Goal: Task Accomplishment & Management: Manage account settings

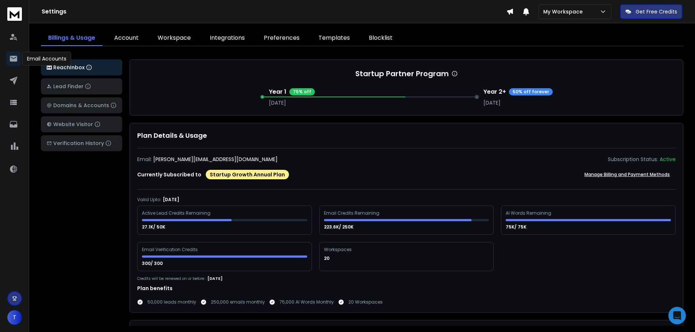
click at [8, 64] on link at bounding box center [13, 58] width 15 height 15
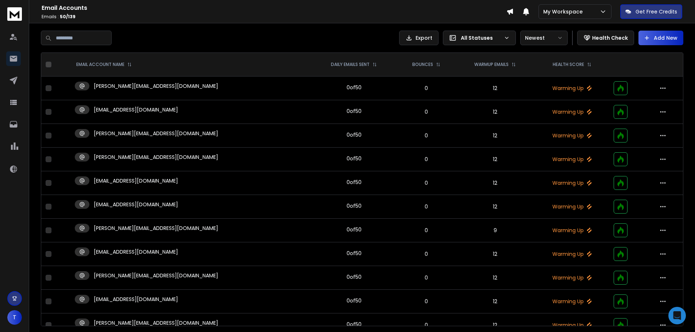
click at [473, 31] on div "All Statuses" at bounding box center [479, 38] width 73 height 15
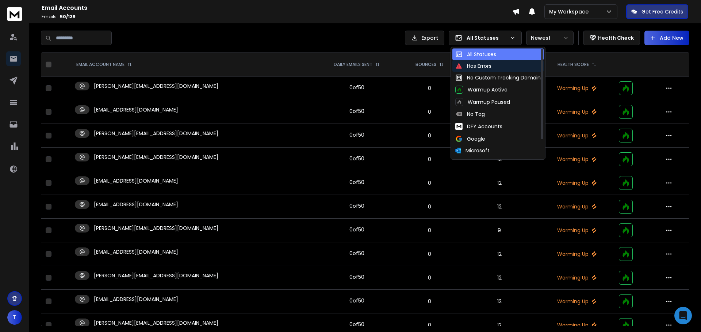
click at [475, 65] on div "Has Errors" at bounding box center [473, 65] width 36 height 7
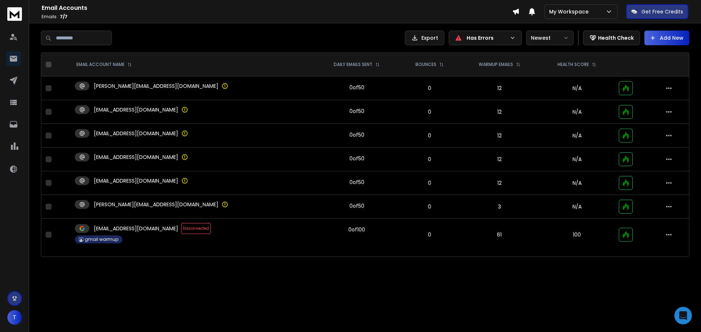
click at [103, 85] on p "[PERSON_NAME][EMAIL_ADDRESS][DOMAIN_NAME]" at bounding box center [156, 85] width 124 height 7
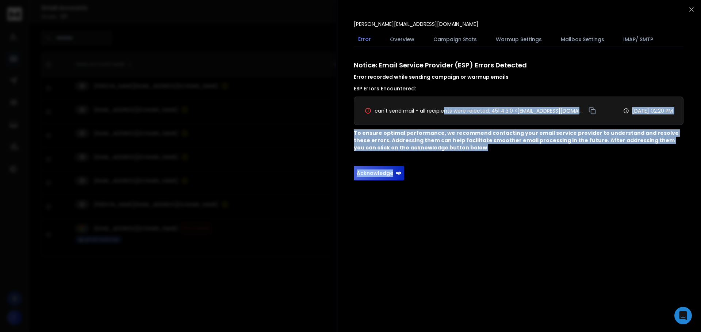
drag, startPoint x: 444, startPoint y: 110, endPoint x: 547, endPoint y: 206, distance: 140.7
click at [547, 206] on div "Multi Select Table Sheet [PERSON_NAME][EMAIL_ADDRESS][DOMAIN_NAME] Error Overvi…" at bounding box center [518, 166] width 365 height 332
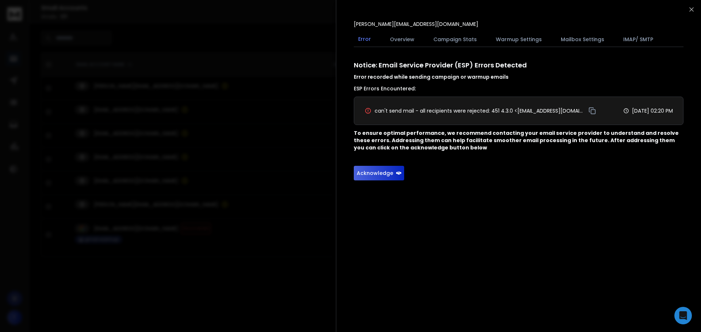
click at [592, 210] on div "Multi Select Table Sheet [PERSON_NAME][EMAIL_ADDRESS][DOMAIN_NAME] Error Overvi…" at bounding box center [518, 166] width 365 height 332
click at [386, 175] on button "Acknowledge" at bounding box center [379, 173] width 50 height 15
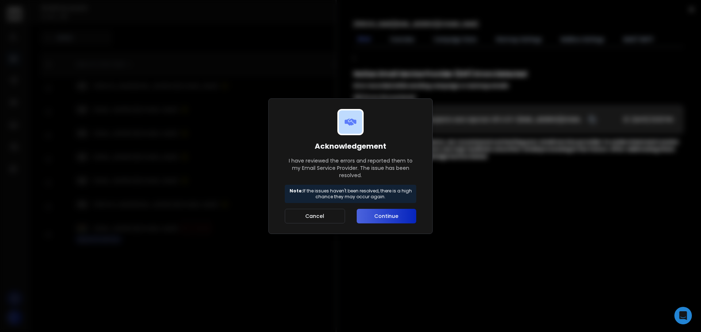
click at [380, 218] on button "Continue" at bounding box center [386, 216] width 59 height 15
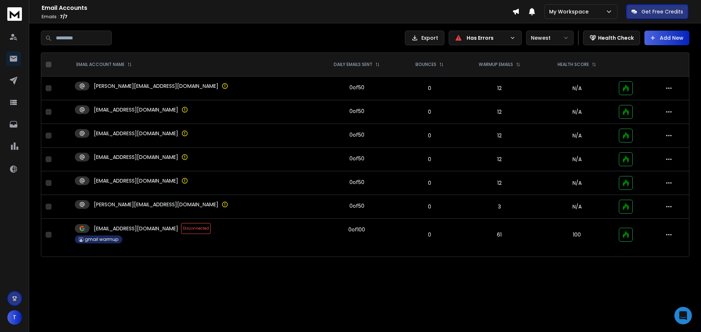
click at [150, 86] on p "[PERSON_NAME][EMAIL_ADDRESS][DOMAIN_NAME]" at bounding box center [156, 85] width 124 height 7
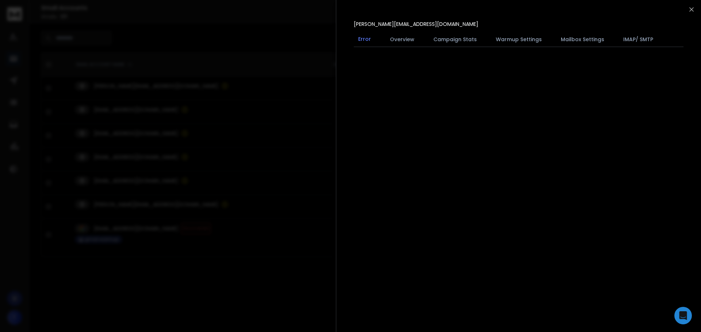
click at [628, 32] on div "[PERSON_NAME][EMAIL_ADDRESS][DOMAIN_NAME] Error Overview Campaign Stats Warmup …" at bounding box center [518, 40] width 347 height 63
click at [628, 35] on button "IMAP/ SMTP" at bounding box center [638, 39] width 39 height 16
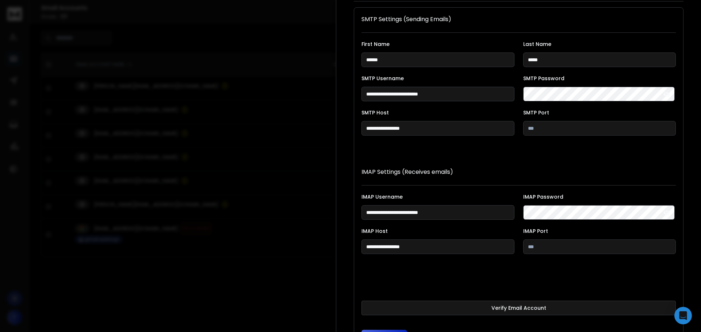
scroll to position [86, 0]
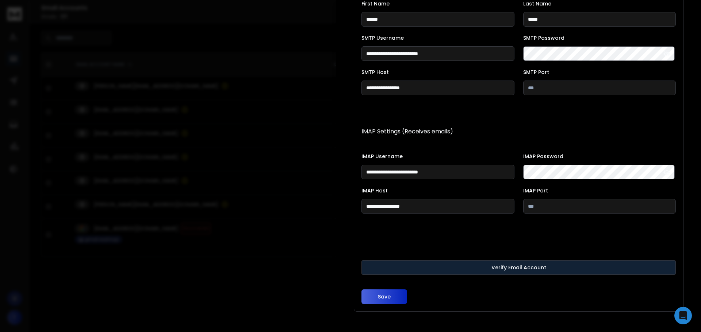
click at [511, 275] on button "Verify Email Account" at bounding box center [518, 268] width 314 height 15
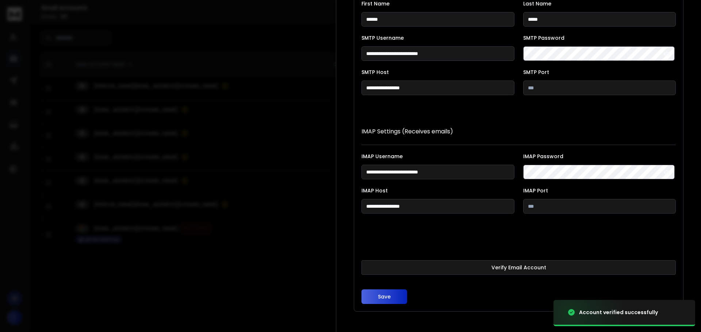
click at [204, 191] on div at bounding box center [350, 166] width 701 height 332
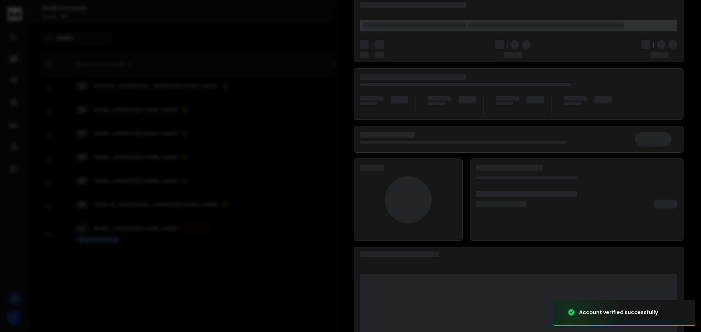
scroll to position [47, 0]
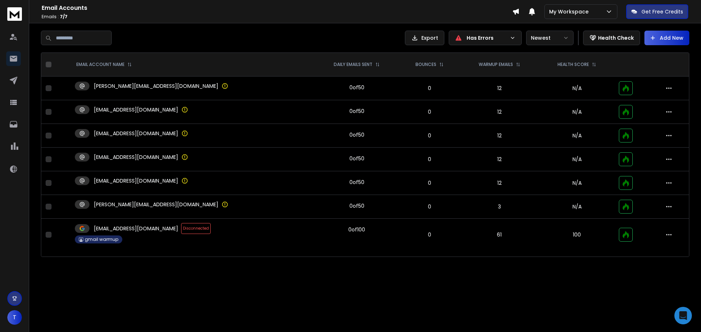
click at [153, 136] on p "[EMAIL_ADDRESS][DOMAIN_NAME]" at bounding box center [136, 133] width 84 height 7
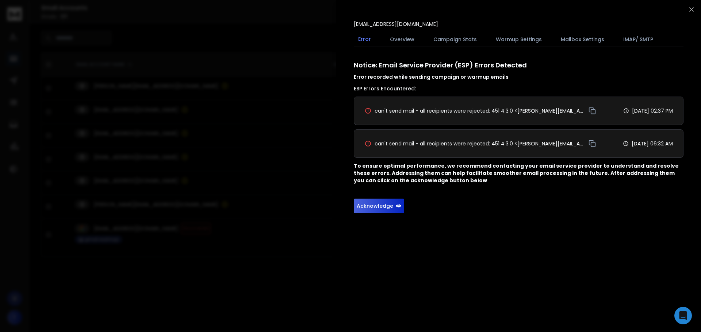
click at [153, 136] on div at bounding box center [350, 166] width 701 height 332
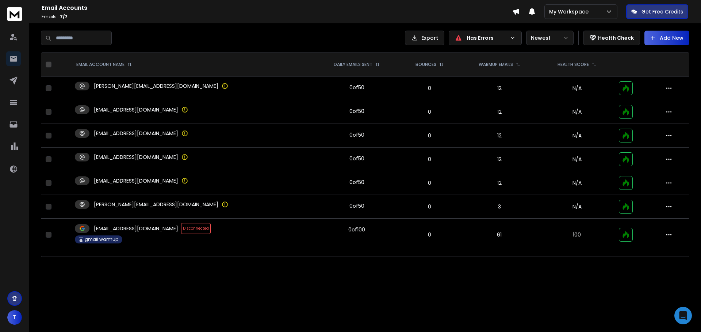
click at [130, 223] on td "[EMAIL_ADDRESS][DOMAIN_NAME] Disconnected gmail warmup" at bounding box center [191, 235] width 243 height 32
click at [164, 112] on p "[EMAIL_ADDRESS][DOMAIN_NAME]" at bounding box center [136, 109] width 84 height 7
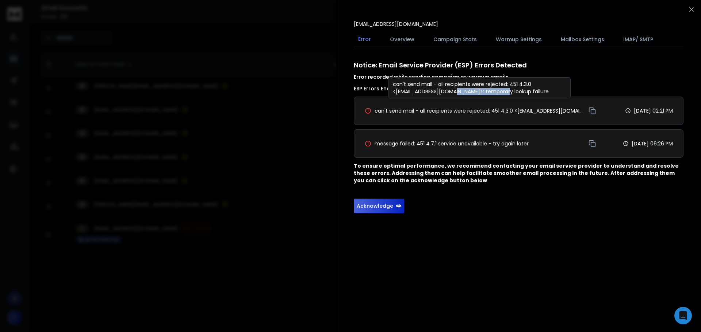
drag, startPoint x: 507, startPoint y: 91, endPoint x: 455, endPoint y: 91, distance: 52.2
click at [455, 91] on div "can't send mail - all recipients were rejected: 451 4.3.0 <[EMAIL_ADDRESS][DOMA…" at bounding box center [479, 87] width 182 height 21
click at [269, 132] on div at bounding box center [350, 166] width 701 height 332
